Goal: Task Accomplishment & Management: Use online tool/utility

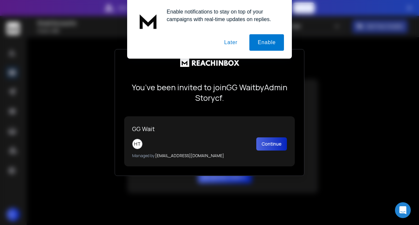
click at [275, 144] on button "Continue" at bounding box center [271, 143] width 31 height 13
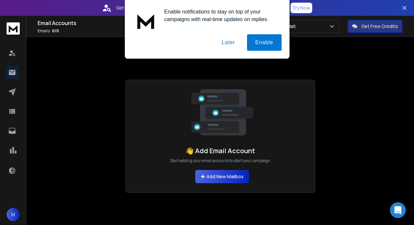
click at [301, 33] on div "Enable notifications to stay on top of your campaigns with real-time updates on…" at bounding box center [207, 29] width 414 height 59
click at [261, 43] on button "Enable" at bounding box center [264, 42] width 35 height 16
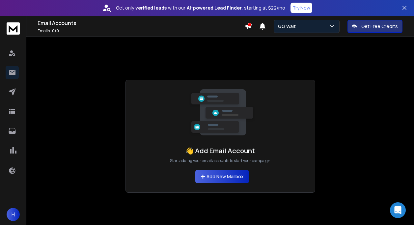
click at [316, 28] on div "GG Wait" at bounding box center [306, 26] width 57 height 7
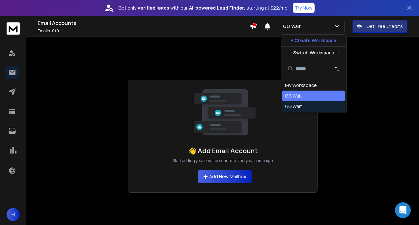
click at [321, 102] on div "GG Wait" at bounding box center [314, 106] width 63 height 11
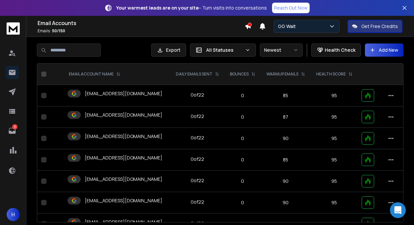
click at [319, 26] on div "GG Wait" at bounding box center [306, 26] width 57 height 7
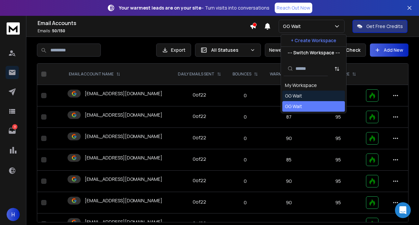
drag, startPoint x: 327, startPoint y: 98, endPoint x: 325, endPoint y: 101, distance: 3.4
click at [327, 98] on div "GG Wait" at bounding box center [314, 96] width 63 height 11
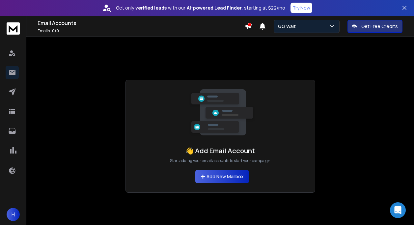
click at [316, 21] on button "GG Wait" at bounding box center [307, 26] width 66 height 13
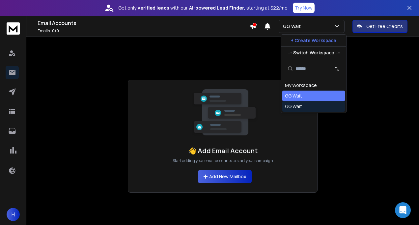
click at [308, 105] on div "GG Wait" at bounding box center [314, 106] width 63 height 11
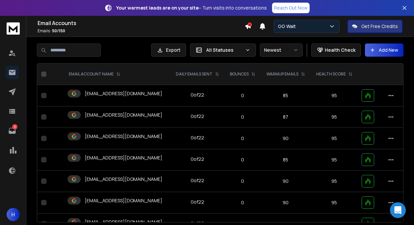
click at [307, 30] on button "GG Wait" at bounding box center [307, 26] width 66 height 13
